Goal: Find specific page/section

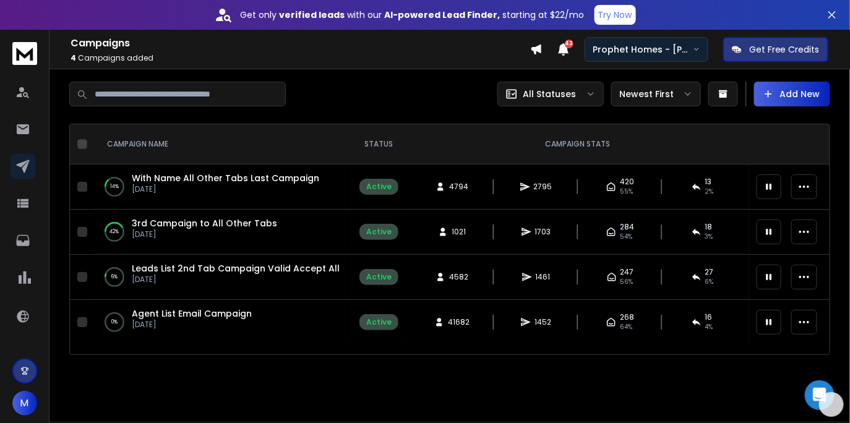
click at [648, 48] on p "Prophet Homes - [PERSON_NAME]" at bounding box center [643, 49] width 100 height 12
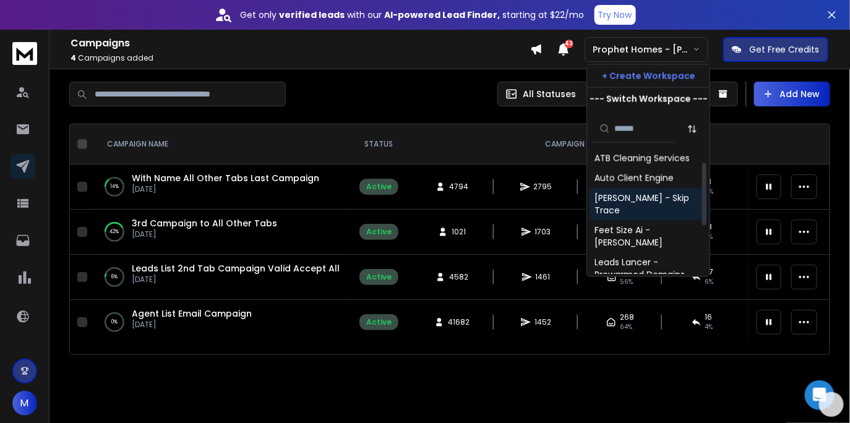
scroll to position [30, 0]
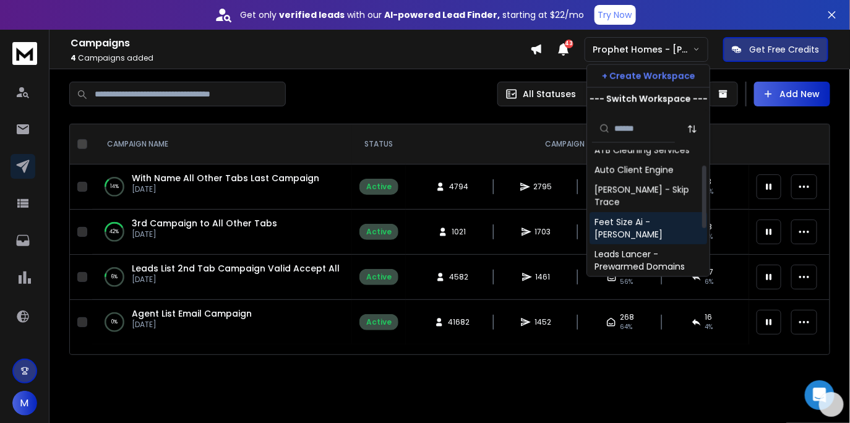
click at [626, 216] on div "Feet Size Ai - [PERSON_NAME]" at bounding box center [648, 228] width 108 height 25
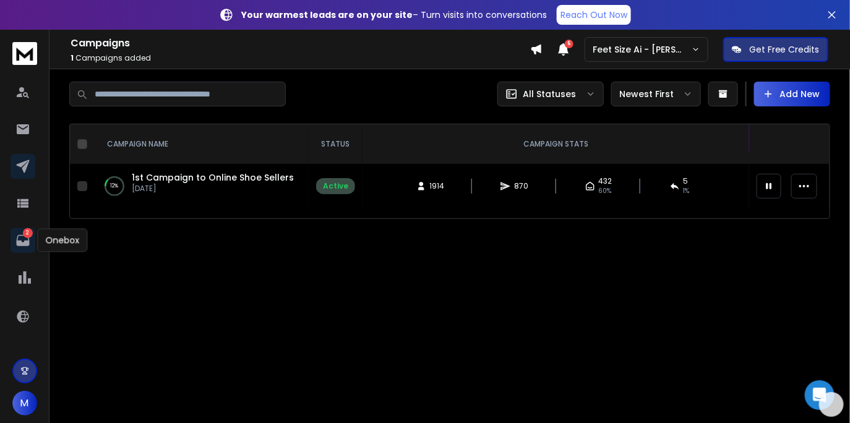
click at [17, 236] on icon at bounding box center [22, 240] width 13 height 11
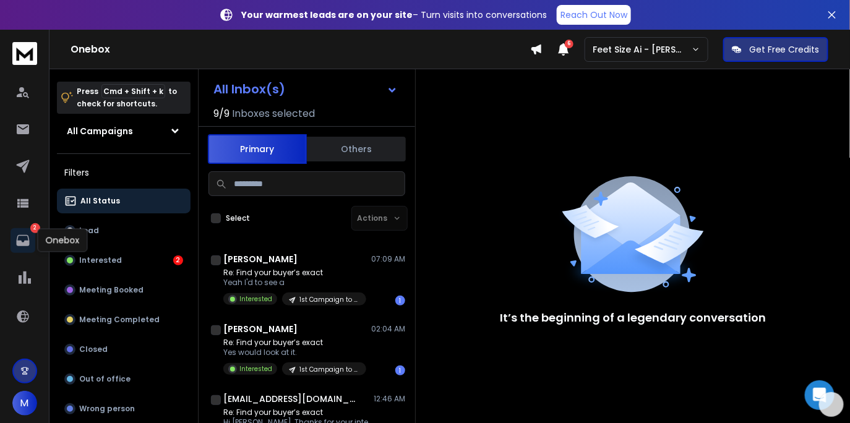
click at [523, 126] on div "It’s the beginning of a legendary conversation" at bounding box center [633, 248] width 434 height 359
